Goal: Task Accomplishment & Management: Manage account settings

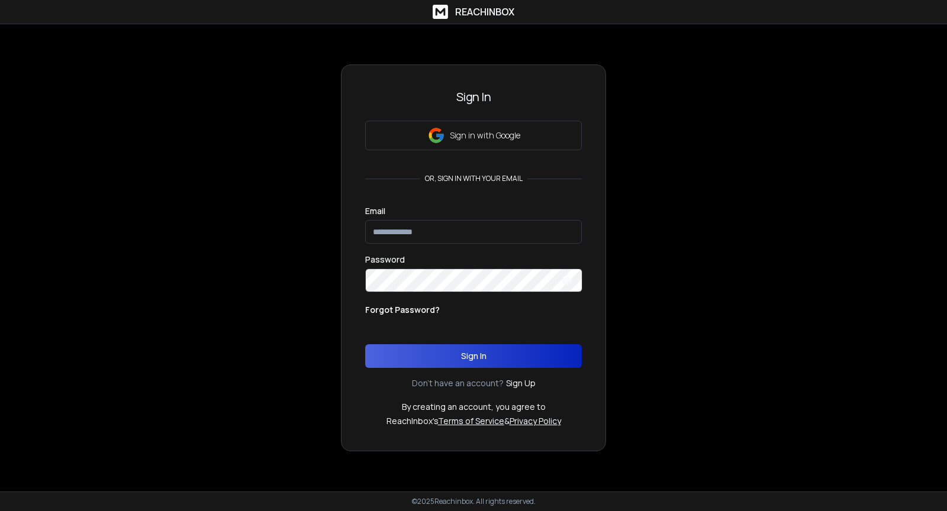
click at [413, 225] on input "email" at bounding box center [473, 232] width 217 height 24
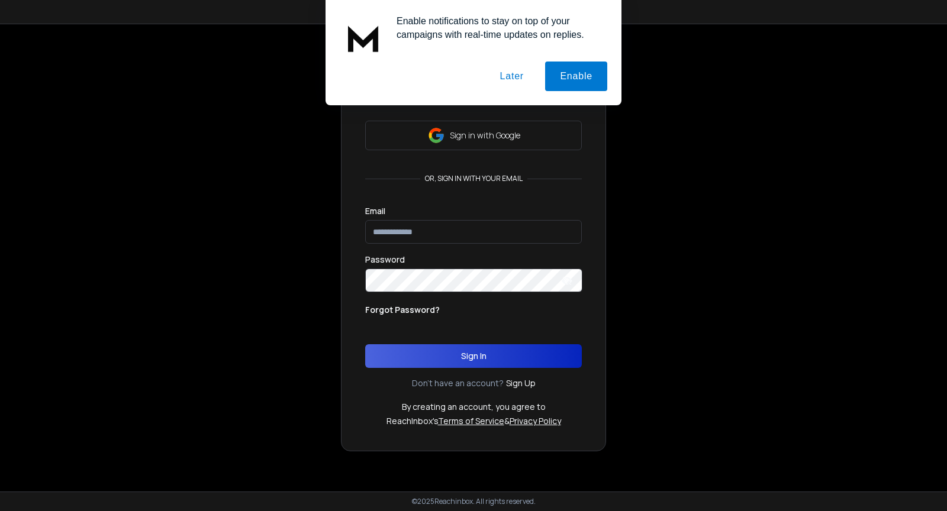
type input "**********"
click at [487, 366] on button "Sign In" at bounding box center [473, 356] width 217 height 24
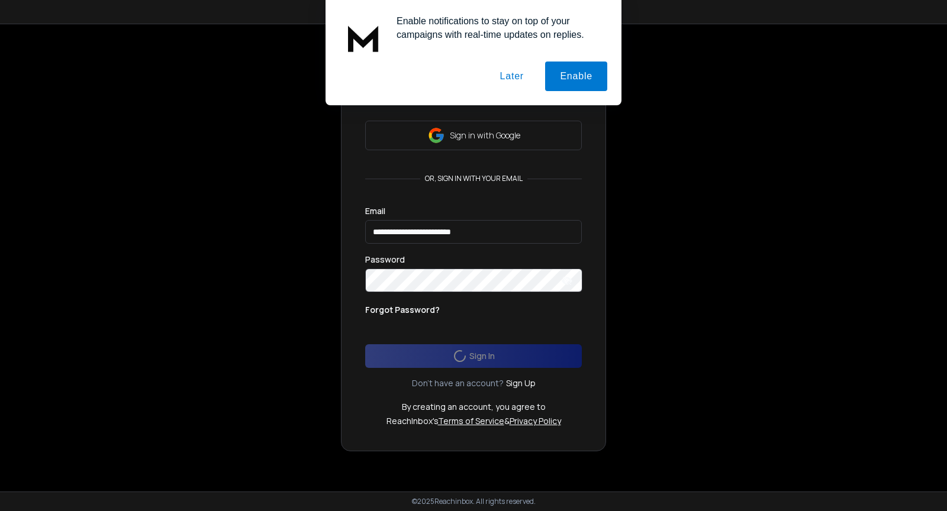
click at [518, 76] on button "Later" at bounding box center [511, 77] width 53 height 30
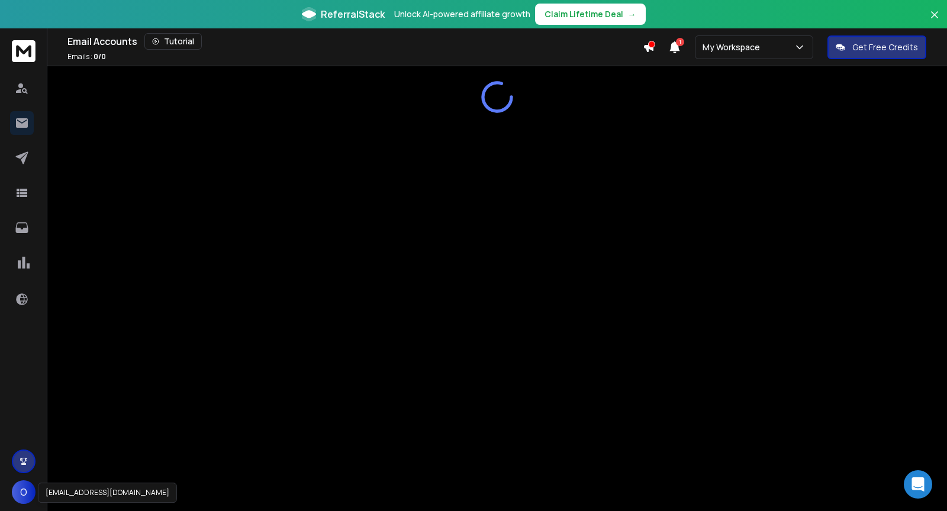
click at [27, 492] on span "O" at bounding box center [24, 493] width 24 height 24
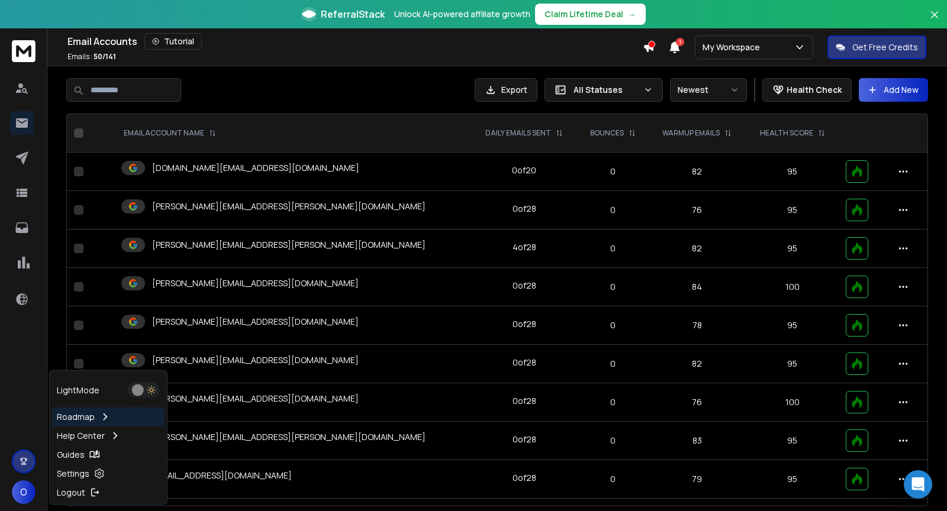
click at [144, 392] on button "button" at bounding box center [144, 390] width 32 height 15
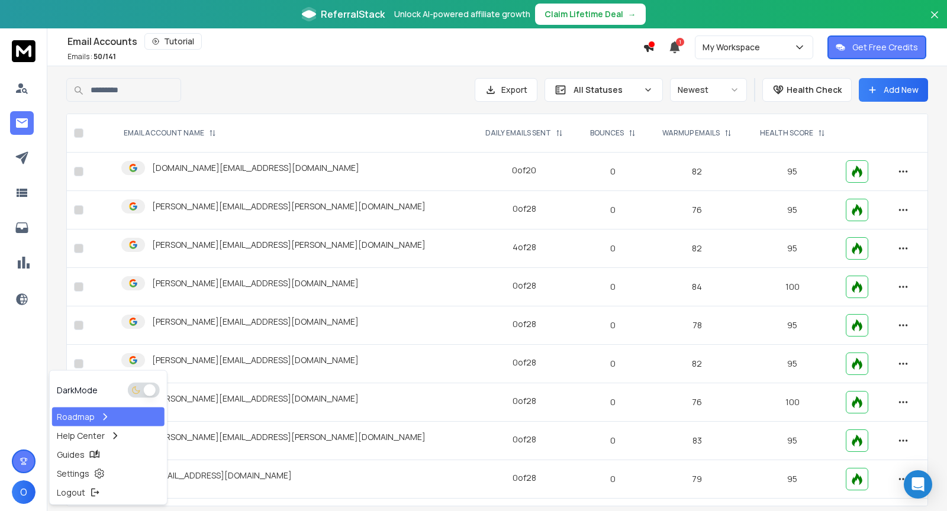
click at [32, 371] on div "O" at bounding box center [23, 272] width 47 height 488
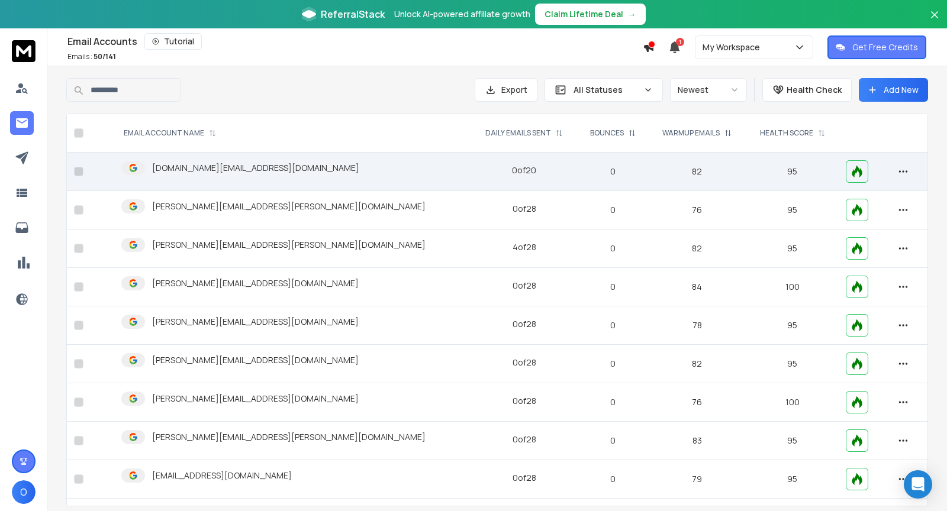
click at [287, 169] on div "kian.chase@hrxservice.com" at bounding box center [292, 168] width 343 height 14
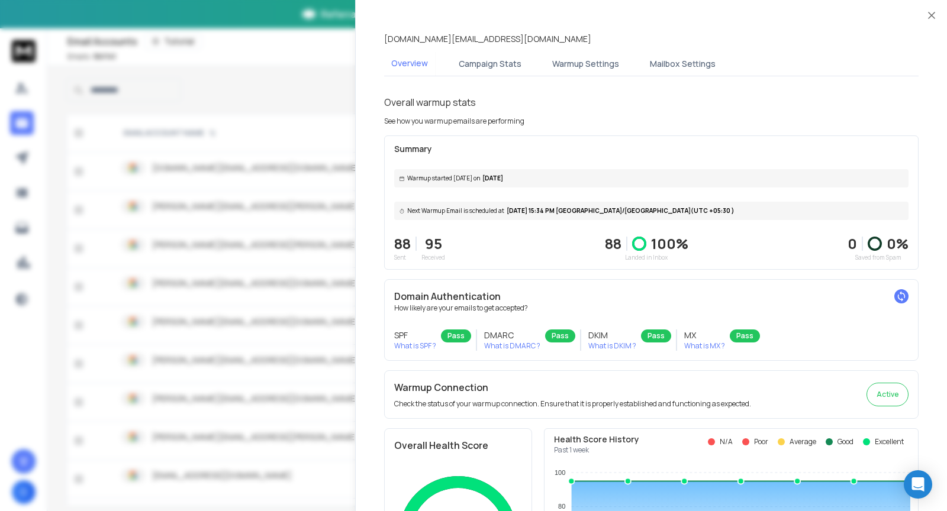
click at [674, 64] on button "Mailbox Settings" at bounding box center [683, 64] width 80 height 26
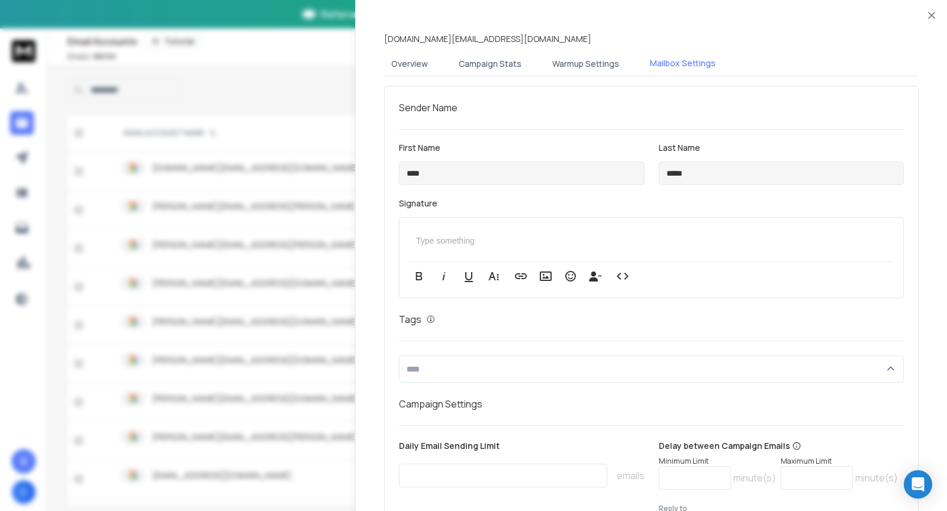
click at [586, 65] on button "Warmup Settings" at bounding box center [585, 64] width 81 height 26
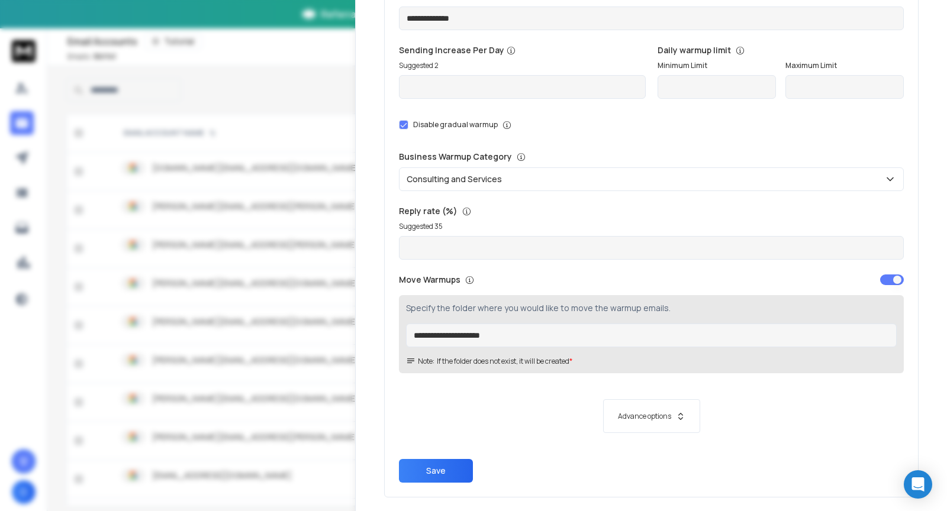
scroll to position [205, 0]
click at [662, 426] on div "Advance options" at bounding box center [651, 415] width 97 height 34
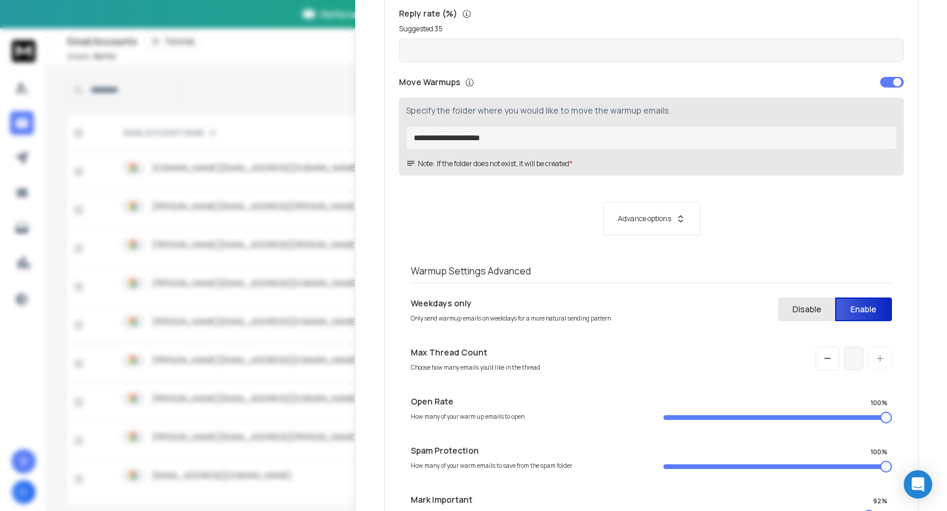
scroll to position [567, 0]
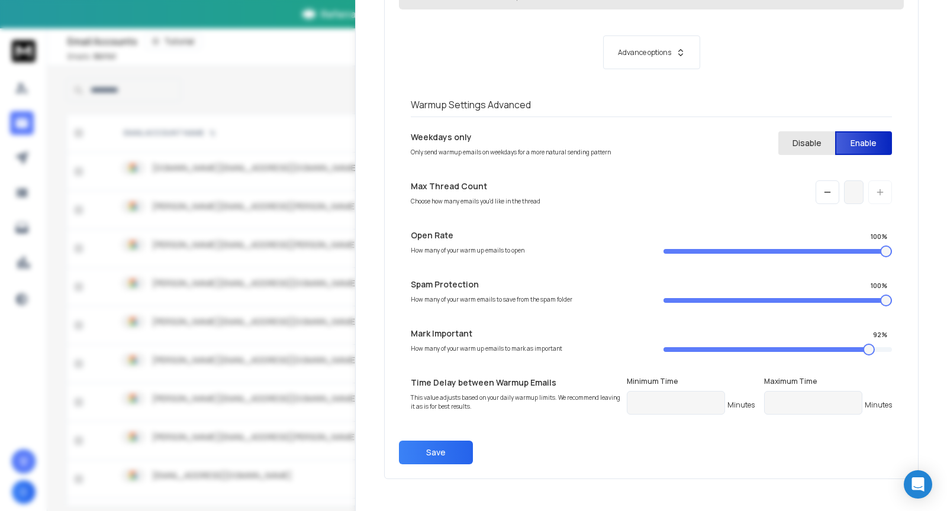
click at [310, 344] on div at bounding box center [473, 255] width 947 height 511
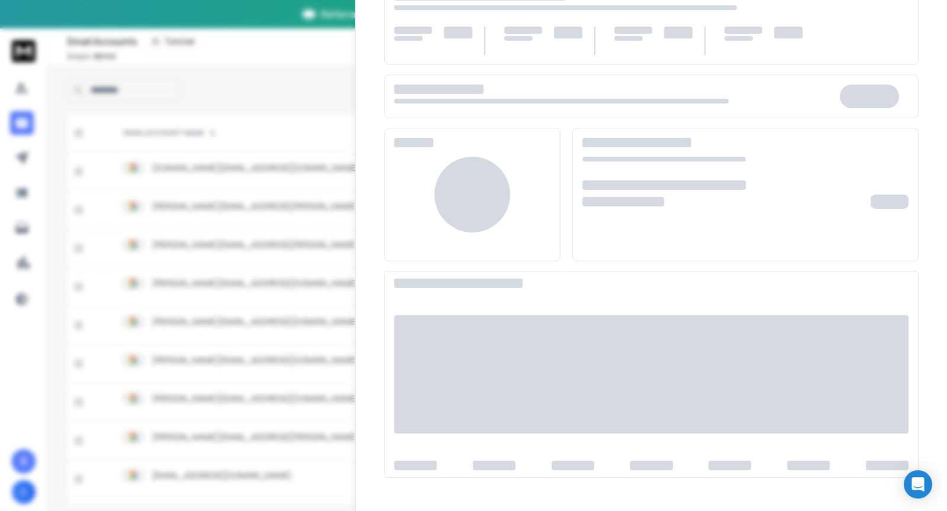
scroll to position [267, 0]
